Goal: Task Accomplishment & Management: Complete application form

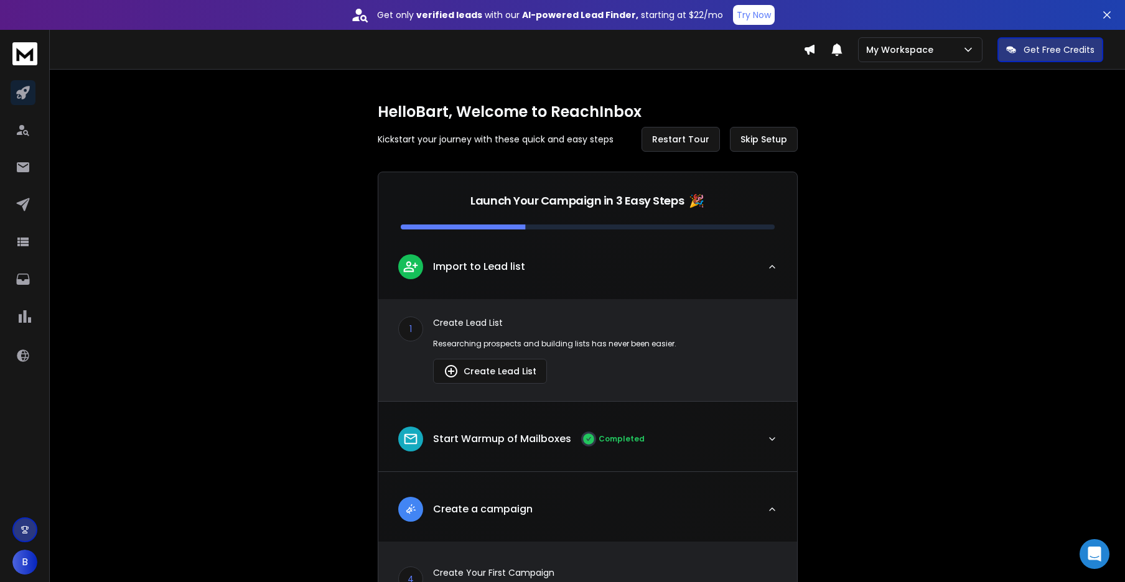
click at [177, 269] on div "Hello Bart , Welcome to ReachInbox Kickstart your journey with these quick and …" at bounding box center [587, 527] width 1035 height 890
click at [22, 171] on icon at bounding box center [23, 167] width 12 height 10
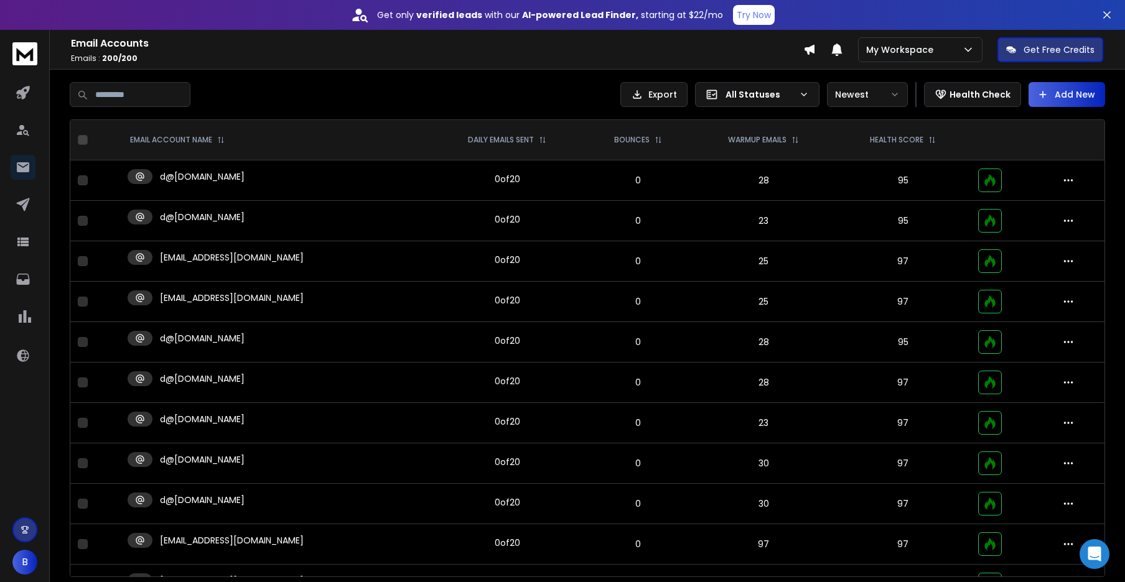
click at [643, 40] on h1 "Email Accounts" at bounding box center [437, 43] width 732 height 15
click at [585, 90] on div at bounding box center [341, 94] width 543 height 25
click at [592, 90] on div at bounding box center [341, 94] width 543 height 25
click at [574, 50] on div "Email Accounts Emails : 200 / 200" at bounding box center [437, 49] width 732 height 27
click at [560, 101] on div at bounding box center [341, 94] width 543 height 25
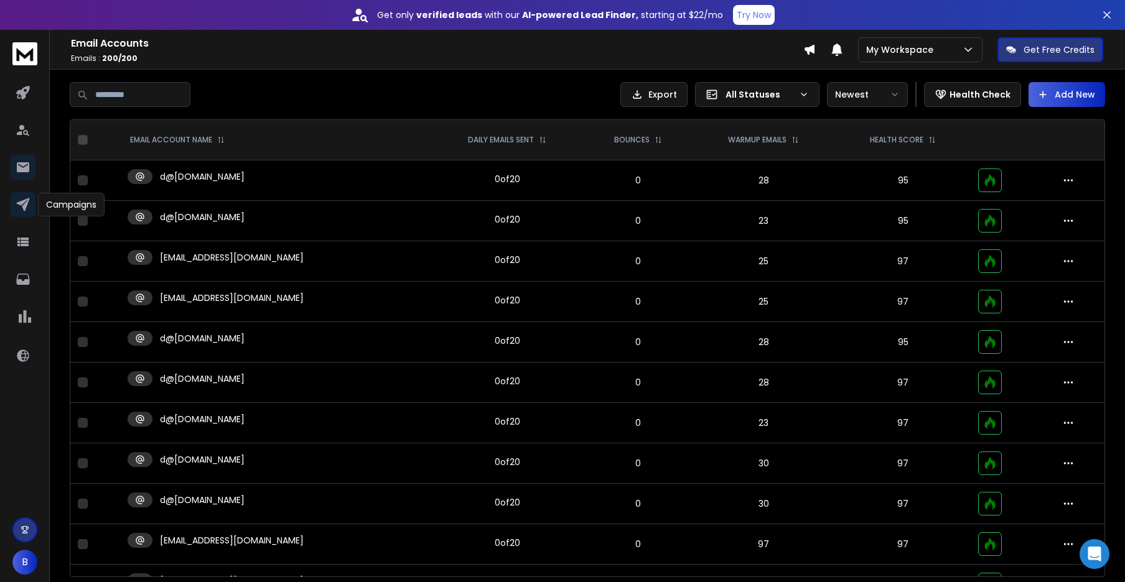
click at [25, 203] on icon at bounding box center [22, 204] width 13 height 13
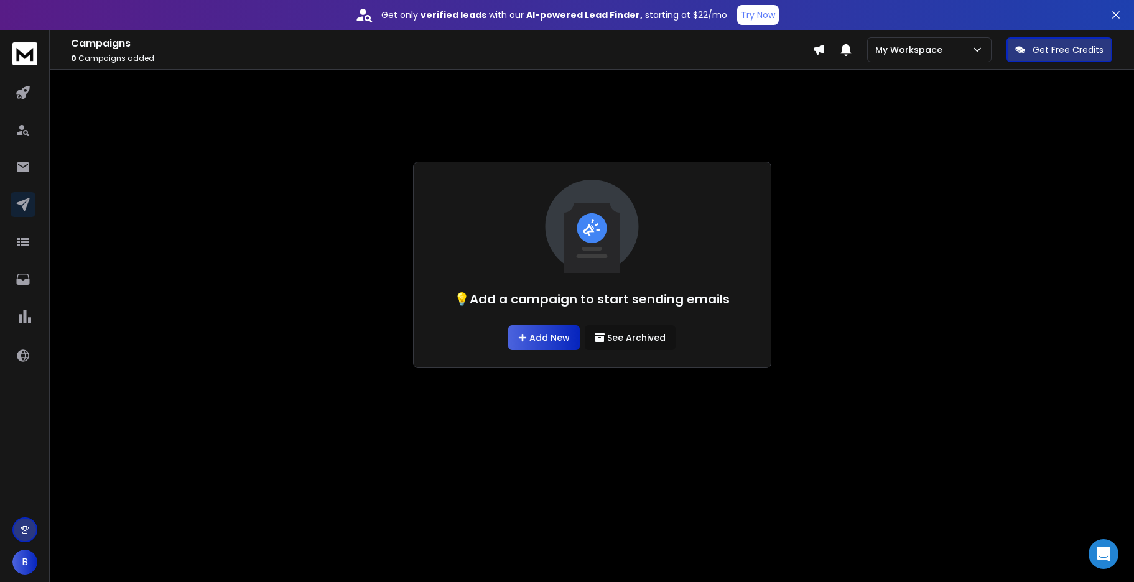
click at [571, 399] on div "Get only verified leads with our AI-powered Lead Finder, starting at $22/mo Try…" at bounding box center [567, 291] width 1134 height 582
click at [565, 302] on h1 "💡Add a campaign to start sending emails" at bounding box center [592, 298] width 276 height 17
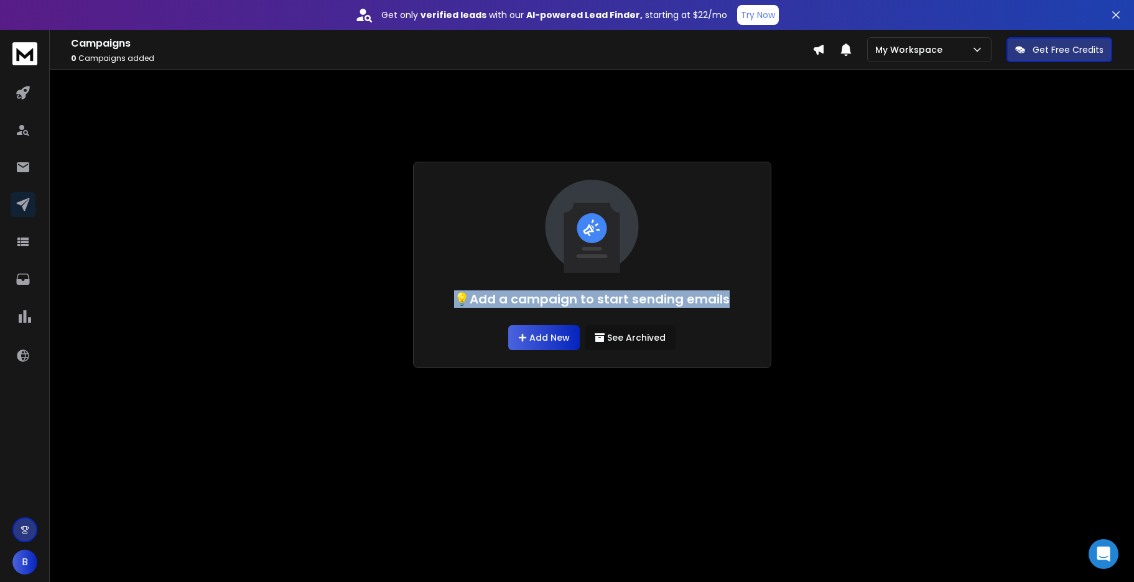
click at [565, 302] on h1 "💡Add a campaign to start sending emails" at bounding box center [592, 298] width 276 height 17
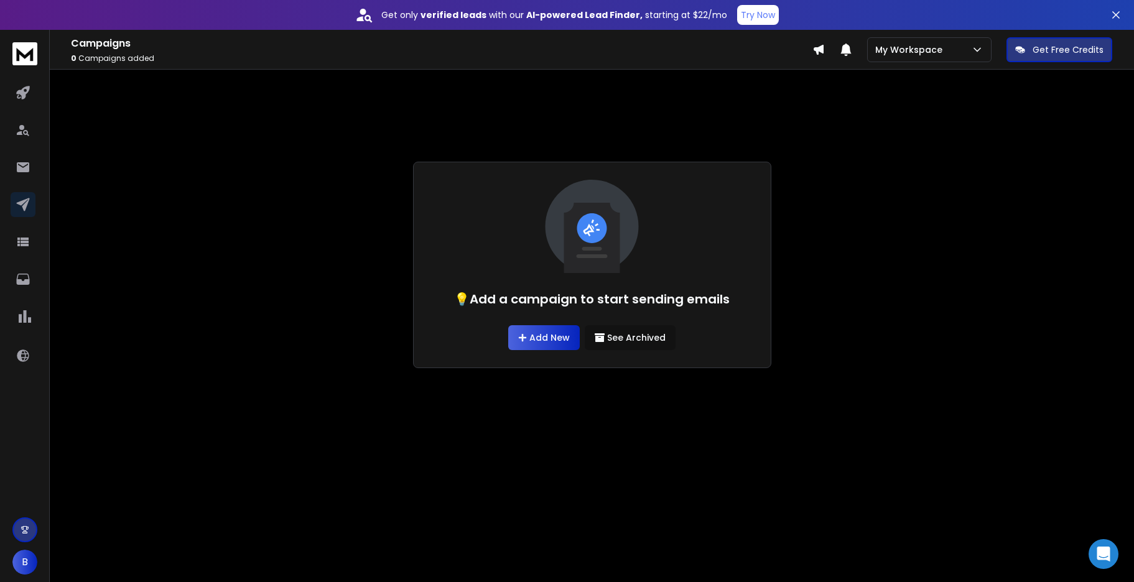
click at [555, 415] on div "Get only verified leads with our AI-powered Lead Finder, starting at $22/mo Try…" at bounding box center [567, 291] width 1134 height 582
click at [544, 340] on link "Add New" at bounding box center [544, 337] width 72 height 25
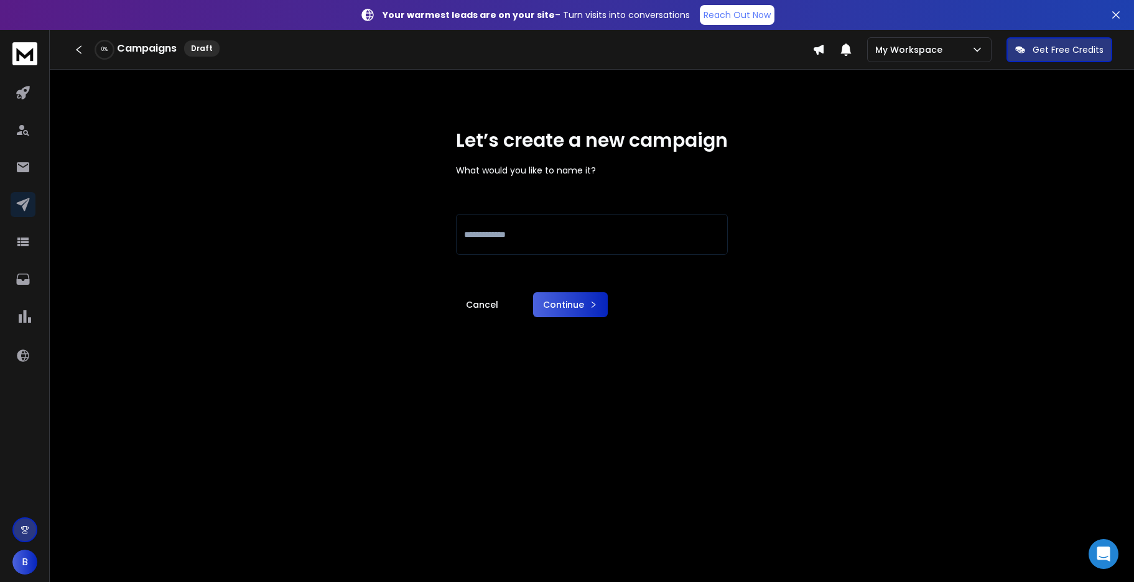
click at [555, 243] on input at bounding box center [592, 234] width 272 height 41
type input "**********"
click at [565, 383] on div "**********" at bounding box center [567, 291] width 1134 height 582
click at [530, 239] on input "**********" at bounding box center [592, 234] width 272 height 41
click at [876, 219] on div "**********" at bounding box center [567, 173] width 1134 height 287
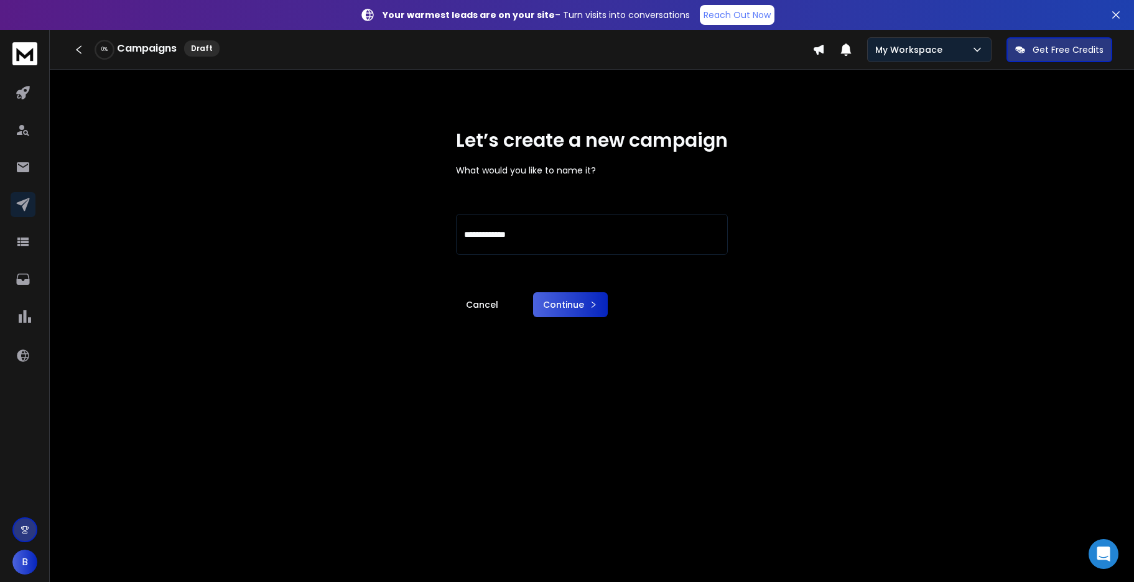
click at [937, 55] on p "My Workspace" at bounding box center [911, 50] width 72 height 12
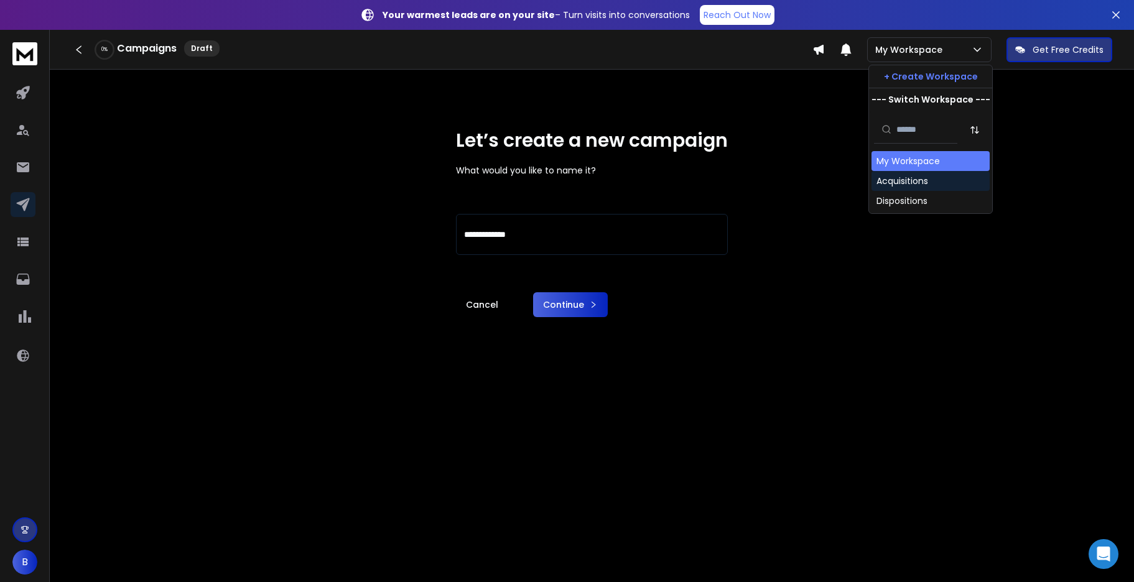
click at [923, 182] on div "Acquisitions" at bounding box center [902, 181] width 52 height 12
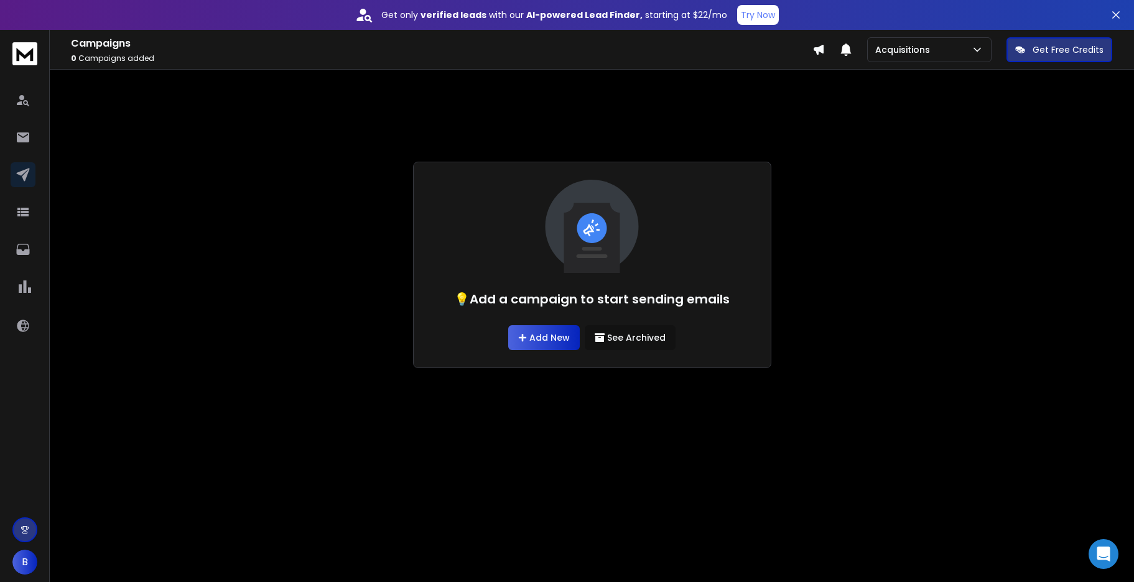
click at [142, 177] on div "💡Add a campaign to start sending emails Add New See Archived" at bounding box center [592, 265] width 1044 height 207
click at [95, 42] on h1 "Campaigns" at bounding box center [441, 43] width 741 height 15
click at [114, 123] on div "💡Add a campaign to start sending emails Add New See Archived" at bounding box center [592, 225] width 1044 height 286
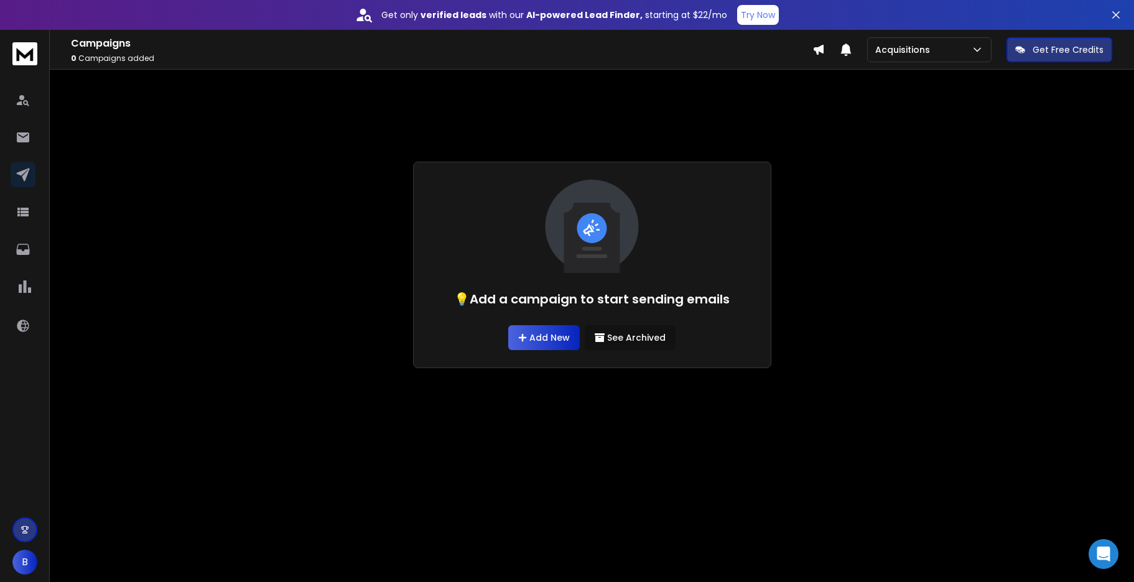
click at [232, 254] on div "💡Add a campaign to start sending emails Add New See Archived" at bounding box center [592, 265] width 1044 height 207
click at [541, 386] on div "Get only verified leads with our AI-powered Lead Finder, starting at $22/mo Try…" at bounding box center [567, 291] width 1134 height 582
click at [671, 440] on div "Get only verified leads with our AI-powered Lead Finder, starting at $22/mo Try…" at bounding box center [567, 291] width 1134 height 582
click at [858, 254] on div "💡Add a campaign to start sending emails Add New See Archived" at bounding box center [592, 265] width 1044 height 207
click at [651, 250] on div "💡Add a campaign to start sending emails Add New See Archived" at bounding box center [592, 265] width 276 height 170
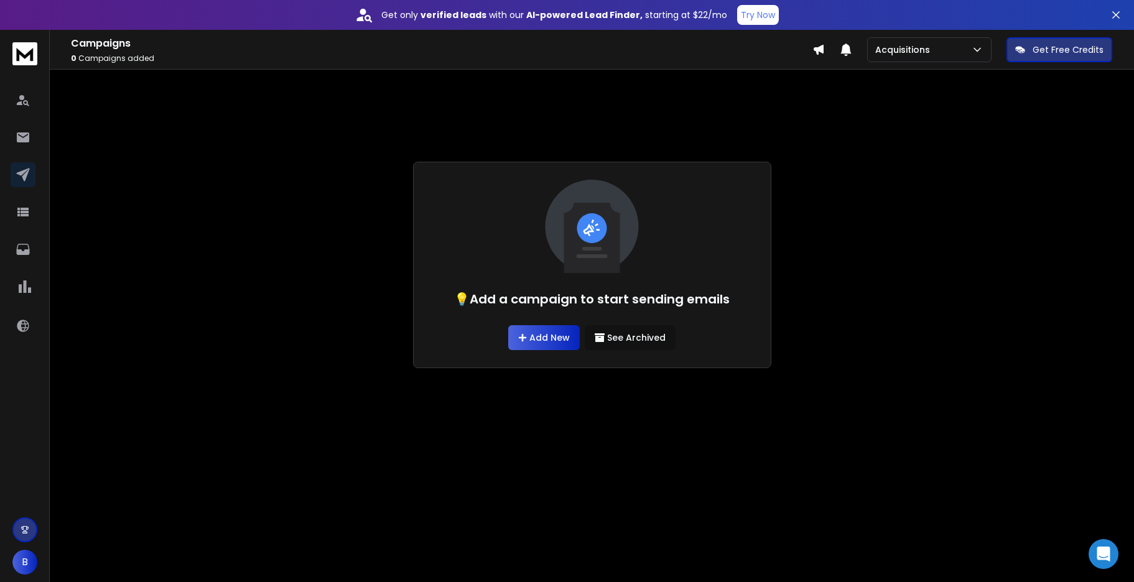
click at [587, 244] on icon at bounding box center [592, 238] width 56 height 70
click at [590, 222] on icon at bounding box center [592, 228] width 30 height 30
click at [597, 242] on icon at bounding box center [592, 238] width 56 height 70
click at [600, 322] on div "💡Add a campaign to start sending emails Add New See Archived" at bounding box center [592, 265] width 276 height 170
click at [597, 228] on icon at bounding box center [592, 228] width 30 height 30
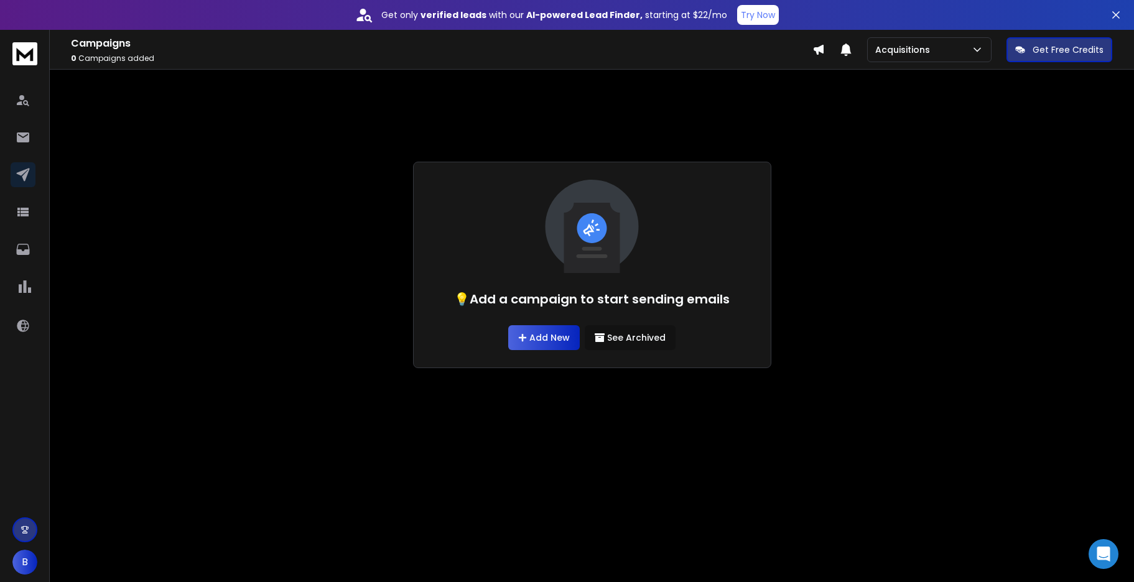
click at [512, 215] on div "💡Add a campaign to start sending emails Add New See Archived" at bounding box center [592, 265] width 276 height 170
click at [721, 228] on div "💡Add a campaign to start sending emails Add New See Archived" at bounding box center [592, 265] width 276 height 170
click at [591, 228] on icon at bounding box center [588, 230] width 11 height 12
click at [594, 303] on h1 "💡Add a campaign to start sending emails" at bounding box center [592, 298] width 276 height 17
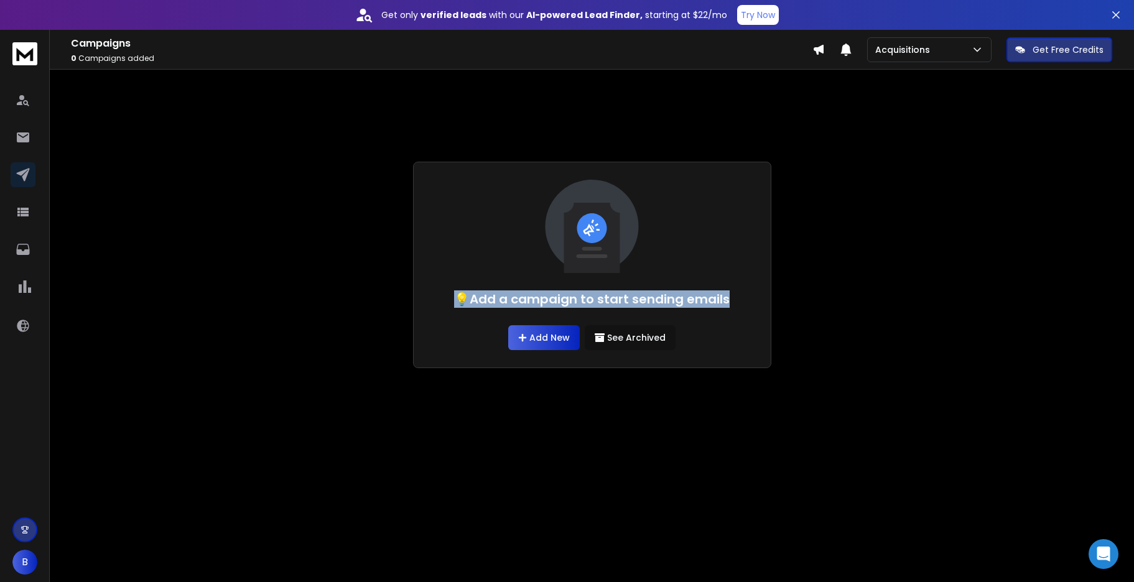
click at [594, 303] on h1 "💡Add a campaign to start sending emails" at bounding box center [592, 298] width 276 height 17
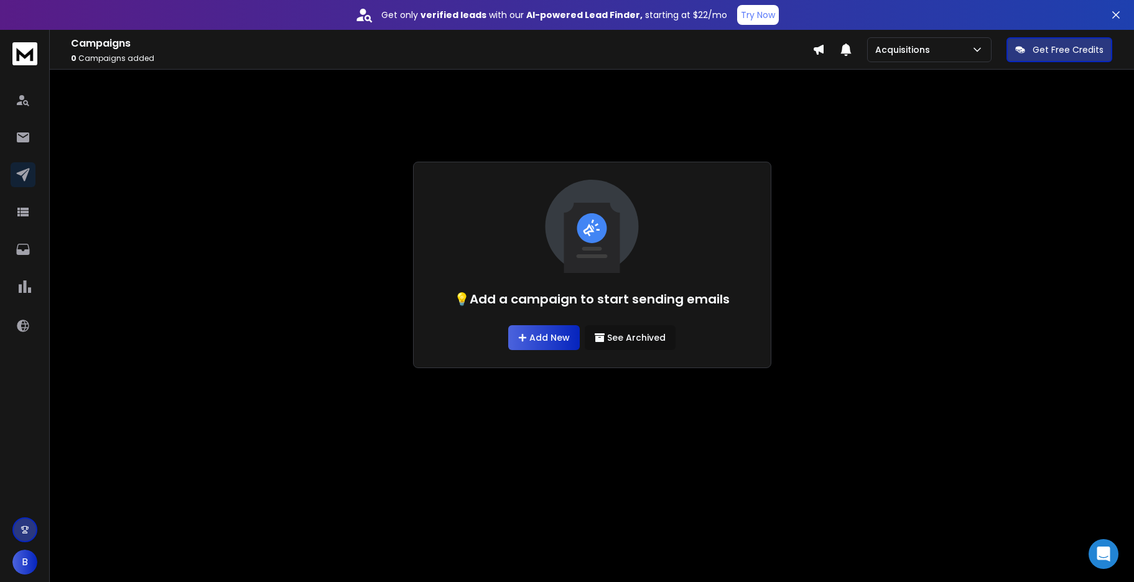
click at [613, 443] on div "Get only verified leads with our AI-powered Lead Finder, starting at $22/mo Try…" at bounding box center [567, 291] width 1134 height 582
click at [593, 230] on icon at bounding box center [592, 228] width 30 height 30
click at [603, 438] on div "Get only verified leads with our AI-powered Lead Finder, starting at $22/mo Try…" at bounding box center [567, 291] width 1134 height 582
click at [592, 225] on icon at bounding box center [592, 228] width 30 height 30
click at [616, 416] on div "Get only verified leads with our AI-powered Lead Finder, starting at $22/mo Try…" at bounding box center [567, 291] width 1134 height 582
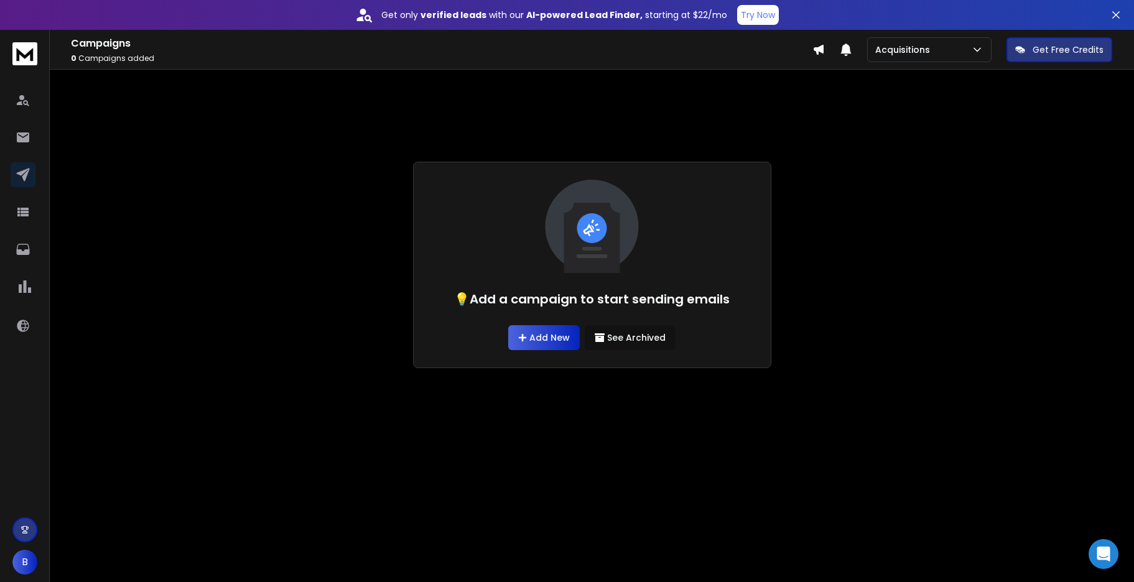
click at [596, 238] on icon at bounding box center [592, 228] width 30 height 30
click at [875, 286] on div "💡Add a campaign to start sending emails Add New See Archived" at bounding box center [592, 265] width 1044 height 207
click at [976, 251] on div "💡Add a campaign to start sending emails Add New See Archived" at bounding box center [592, 265] width 1044 height 207
click at [29, 256] on icon at bounding box center [23, 249] width 15 height 15
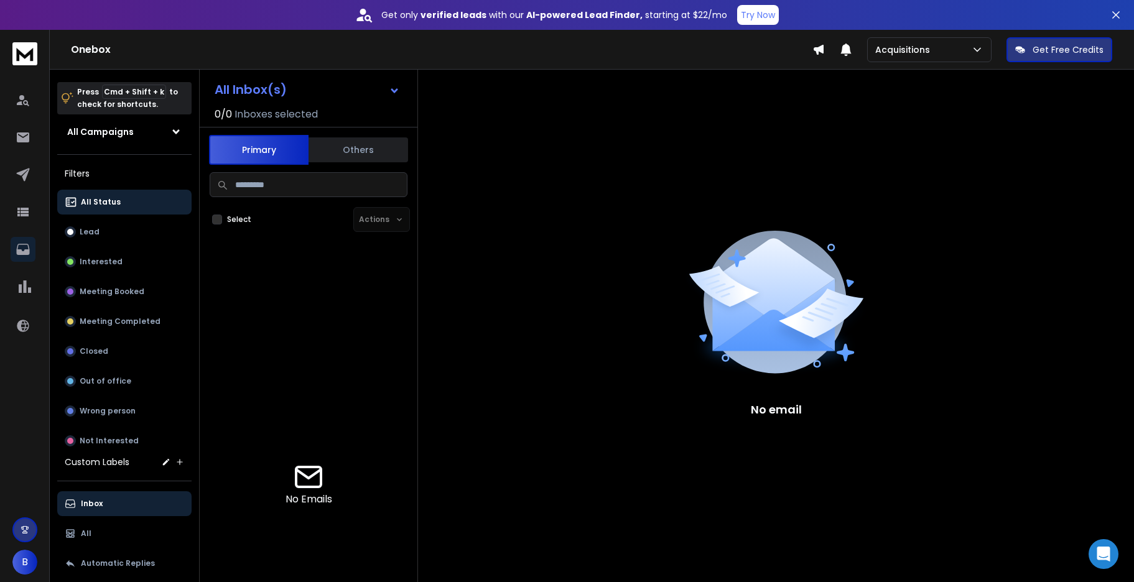
click at [295, 317] on div "No Emails" at bounding box center [309, 484] width 47 height 381
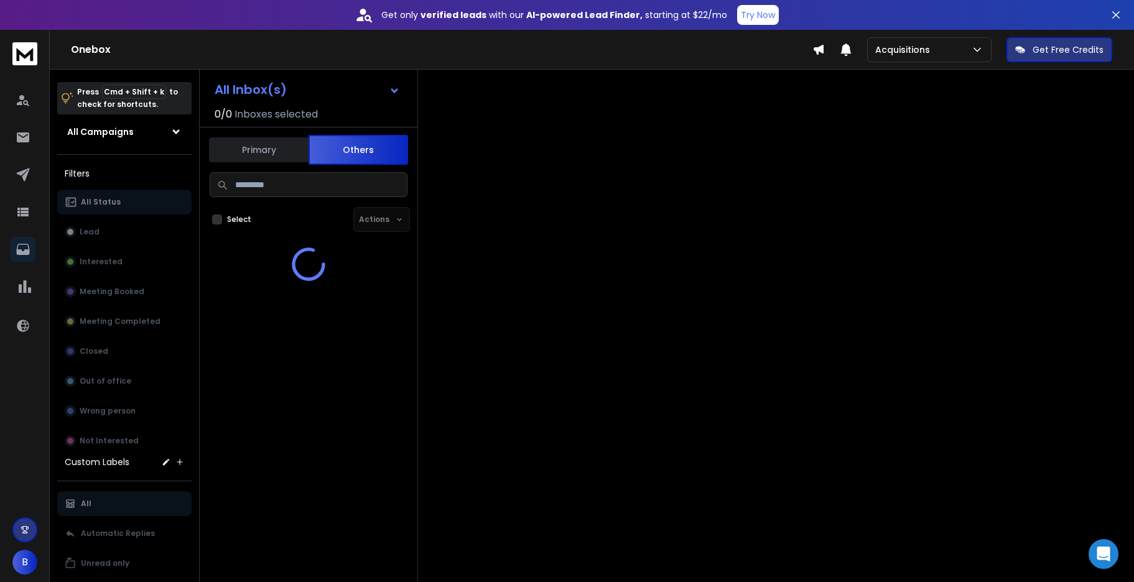
click at [358, 150] on button "Others" at bounding box center [359, 150] width 100 height 30
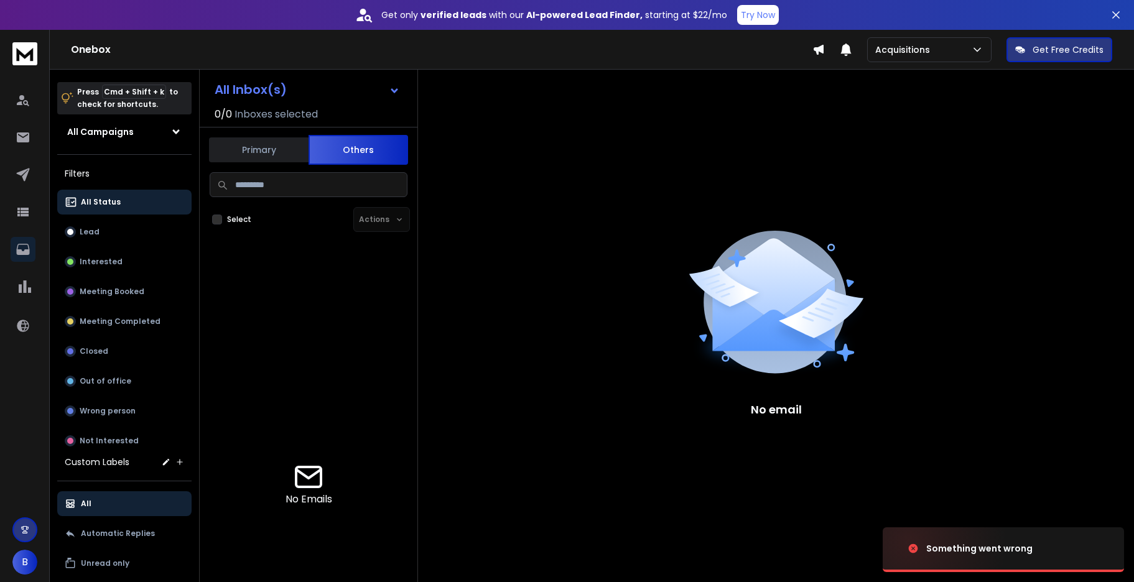
click at [261, 151] on button "Primary" at bounding box center [259, 149] width 100 height 27
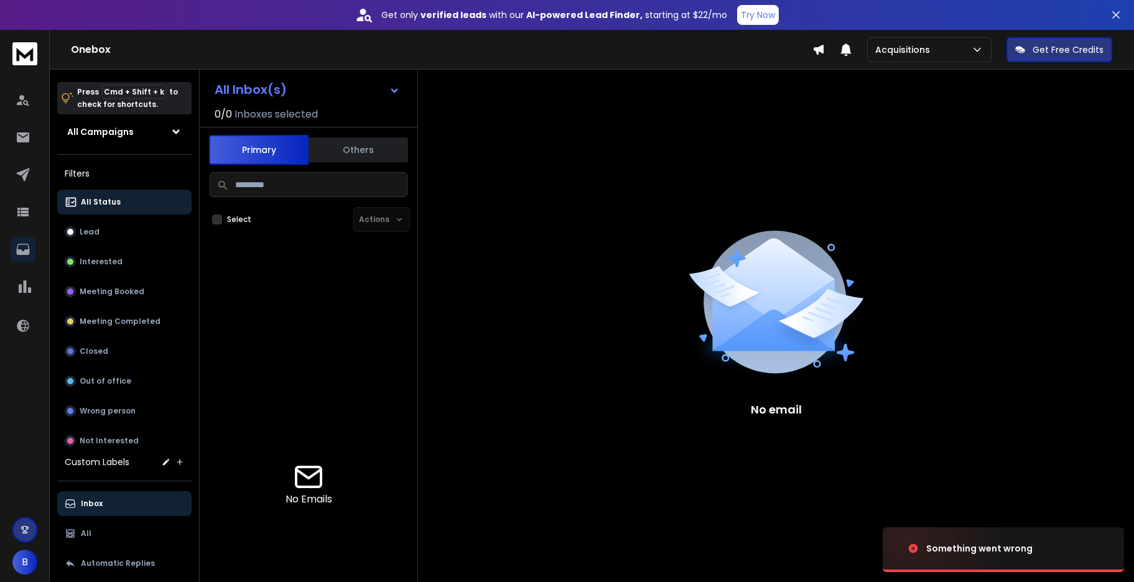
click at [331, 399] on div "No Emails" at bounding box center [309, 459] width 208 height 431
click at [302, 310] on div "No Emails" at bounding box center [309, 484] width 47 height 381
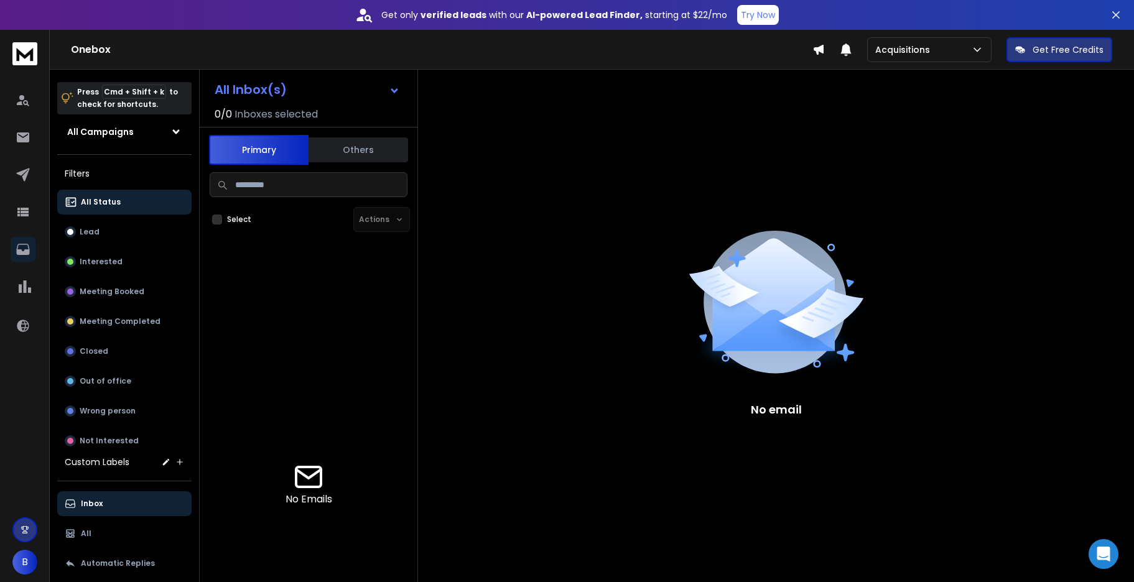
click at [746, 290] on icon at bounding box center [724, 286] width 70 height 41
click at [837, 446] on div "No email" at bounding box center [776, 317] width 716 height 495
click at [790, 205] on div "No email" at bounding box center [776, 317] width 716 height 495
